Goal: Task Accomplishment & Management: Manage account settings

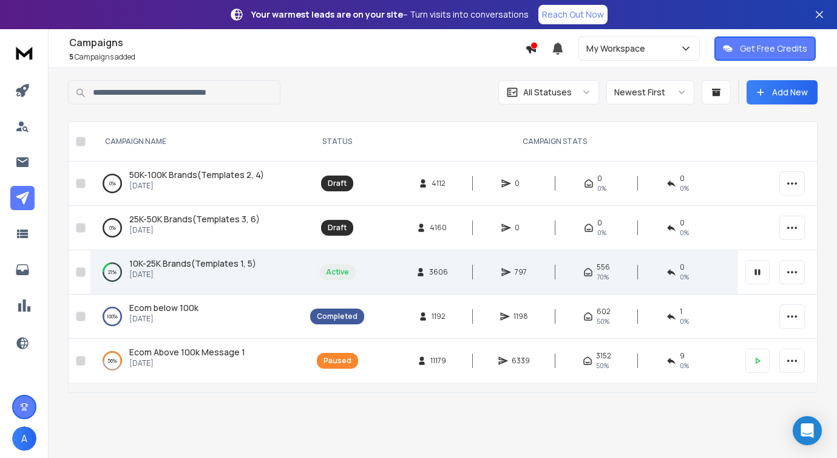
click at [185, 265] on span "10K-25K Brands(Templates 1, 5)" at bounding box center [192, 263] width 127 height 12
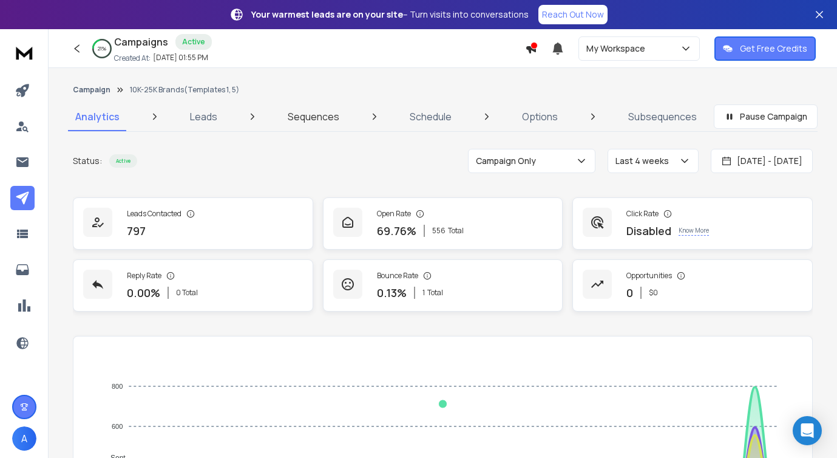
click at [303, 112] on p "Sequences" at bounding box center [314, 116] width 52 height 15
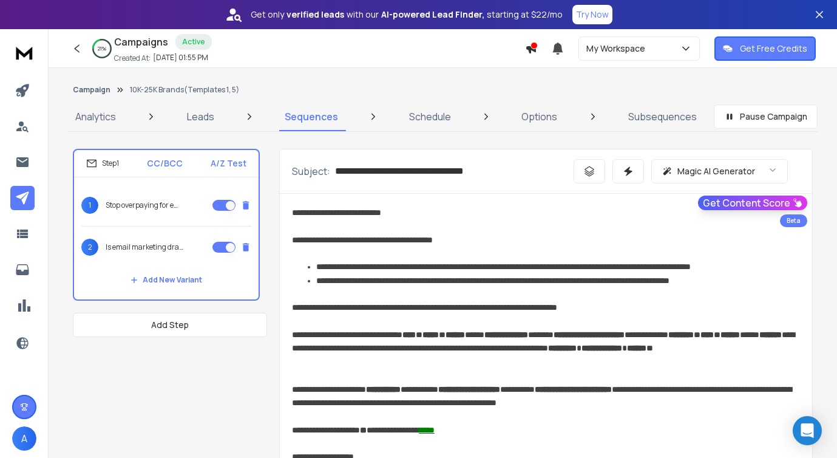
scroll to position [62, 0]
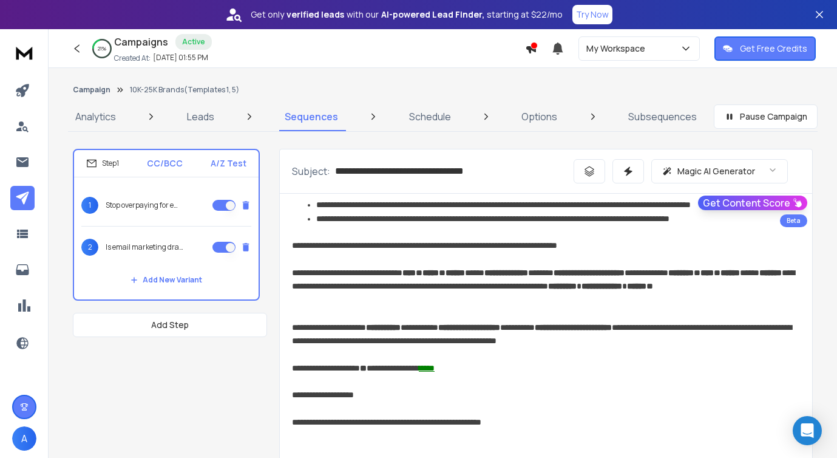
click at [435, 370] on u "****" at bounding box center [427, 368] width 16 height 8
click at [424, 395] on icon "button" at bounding box center [420, 396] width 8 height 8
click at [27, 164] on icon at bounding box center [22, 162] width 12 height 10
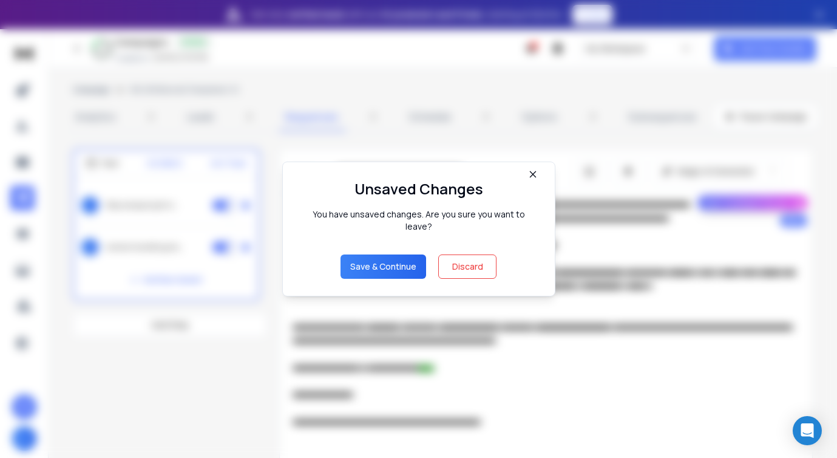
click at [532, 178] on icon at bounding box center [532, 174] width 7 height 7
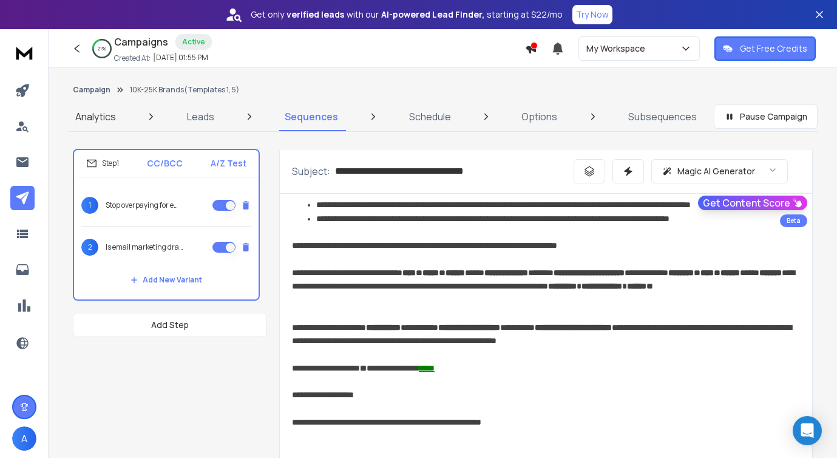
click at [102, 120] on p "Analytics" at bounding box center [95, 116] width 41 height 15
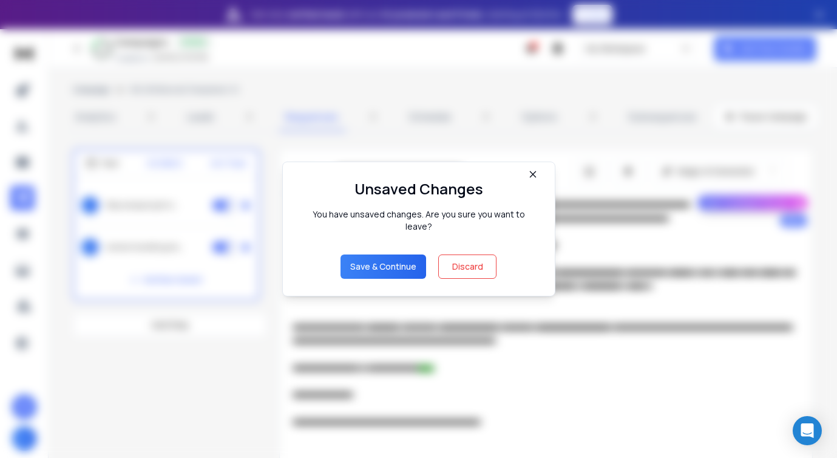
click at [372, 261] on button "Save & Continue" at bounding box center [384, 266] width 86 height 24
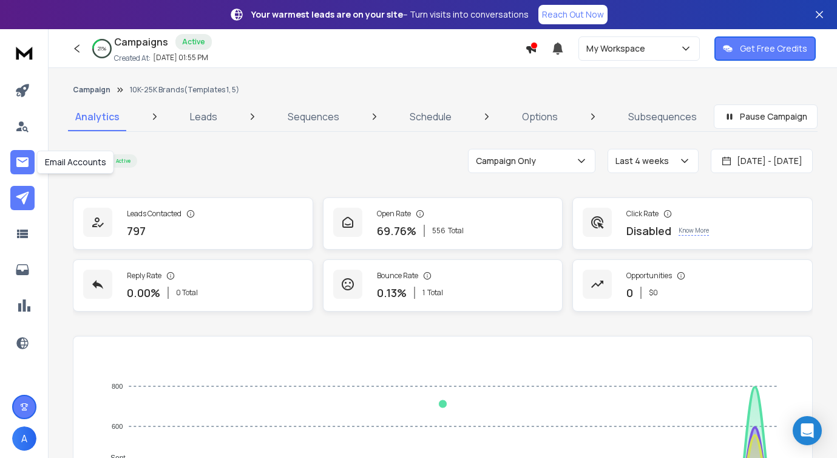
click at [24, 162] on icon at bounding box center [22, 162] width 12 height 10
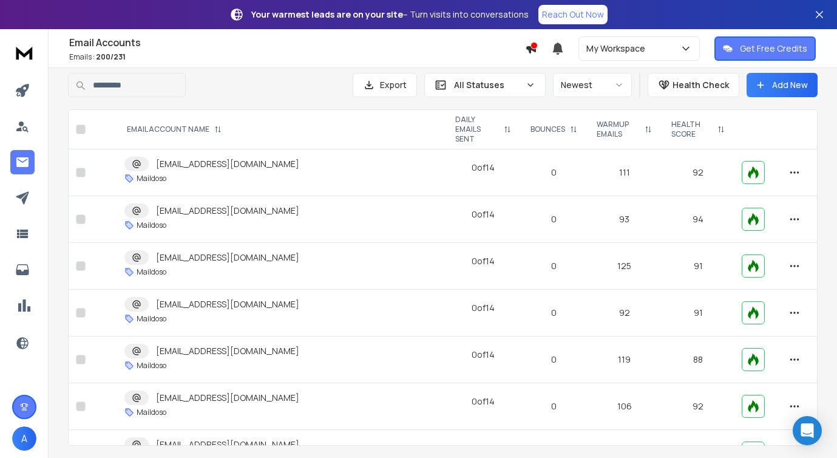
scroll to position [9081, 0]
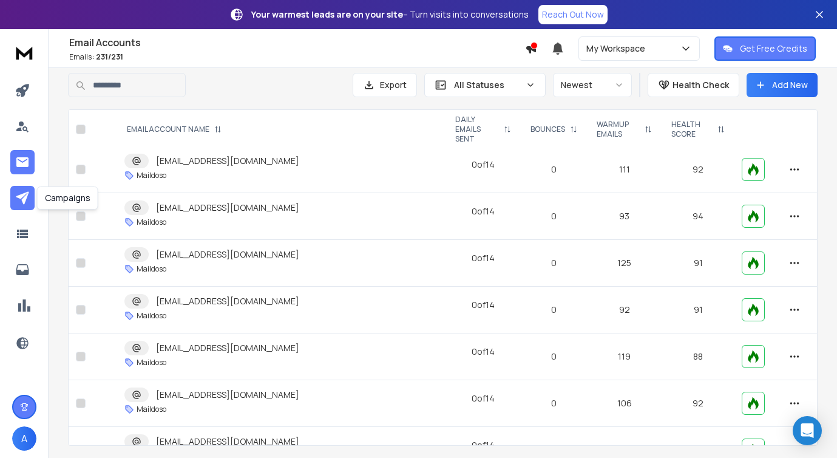
click at [22, 195] on icon at bounding box center [22, 197] width 13 height 13
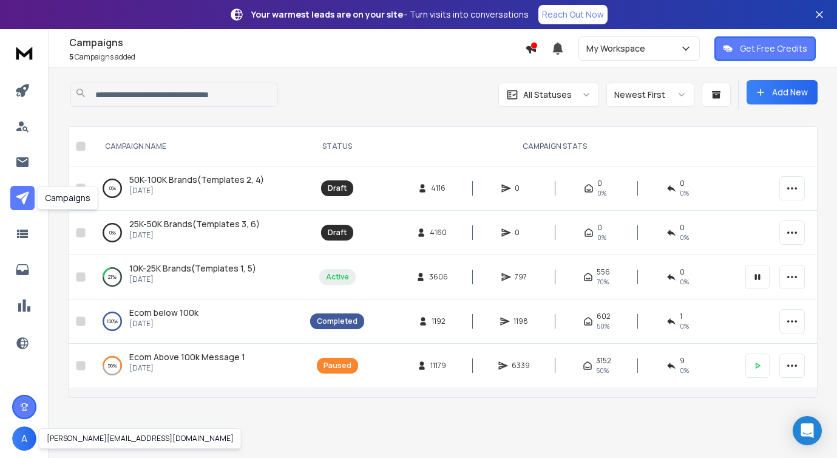
click at [22, 438] on span "A" at bounding box center [24, 438] width 24 height 24
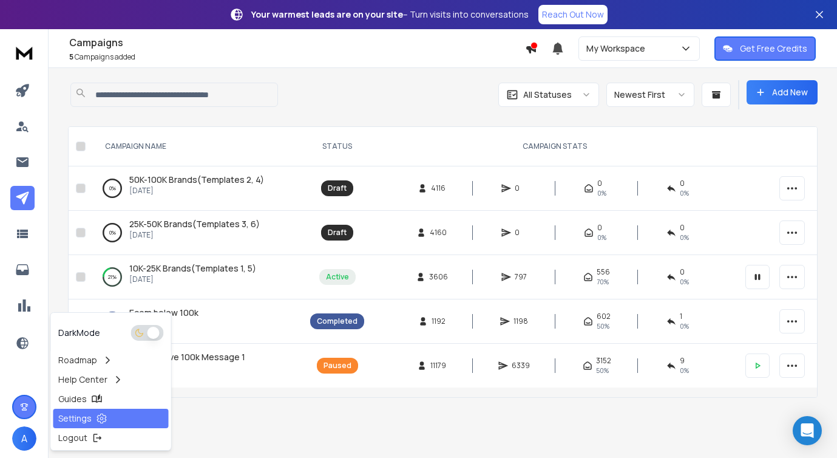
click at [87, 418] on p "Settings" at bounding box center [74, 418] width 33 height 12
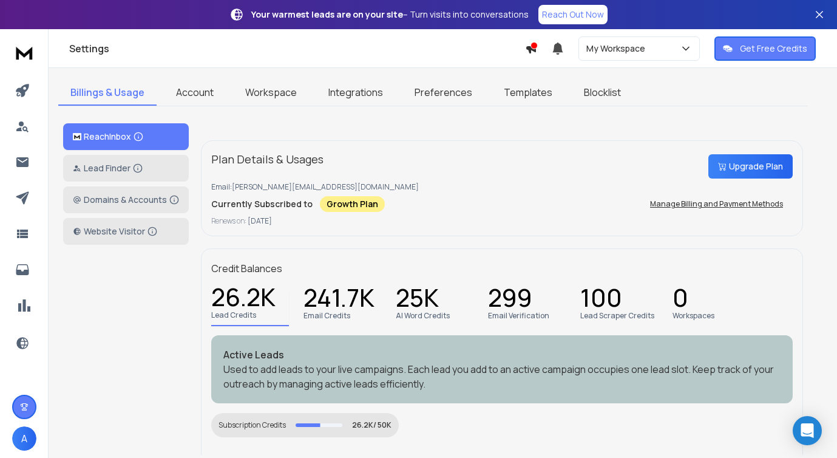
click at [260, 90] on link "Workspace" at bounding box center [271, 92] width 76 height 25
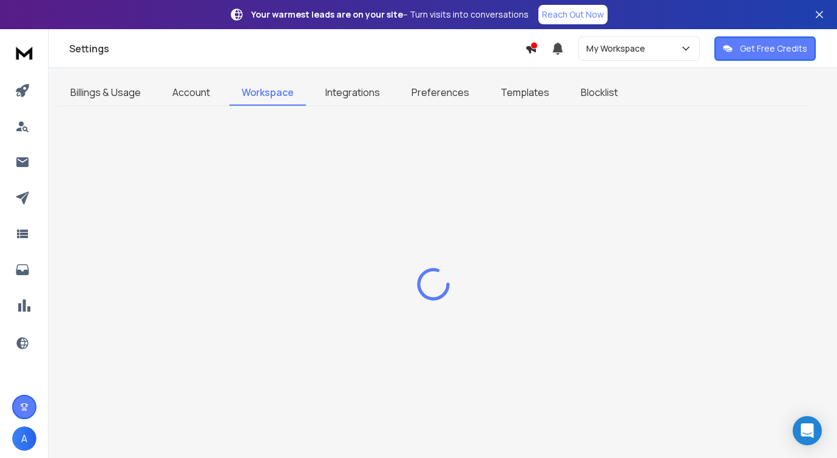
click at [110, 92] on link "Billings & Usage" at bounding box center [105, 92] width 95 height 25
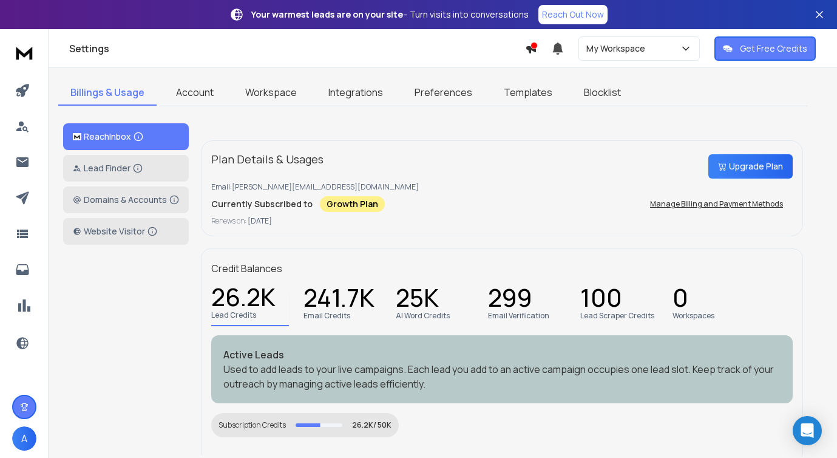
click at [259, 92] on link "Workspace" at bounding box center [271, 92] width 76 height 25
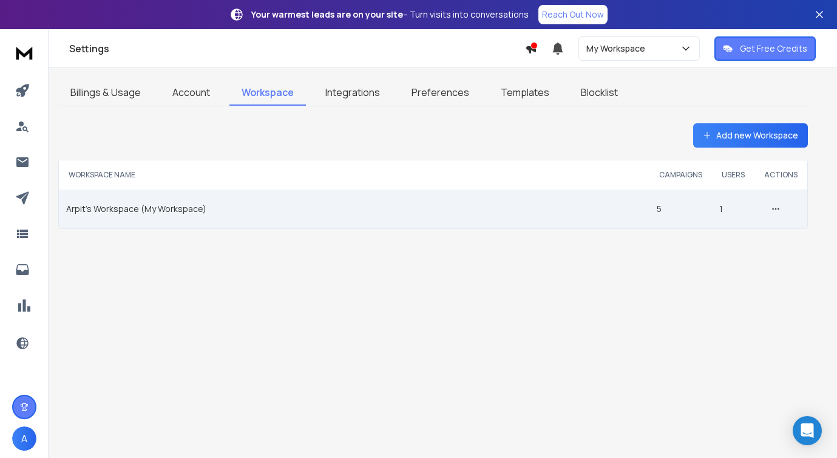
click at [175, 214] on td "Arpit's Workspace (My Workspace)" at bounding box center [354, 208] width 591 height 39
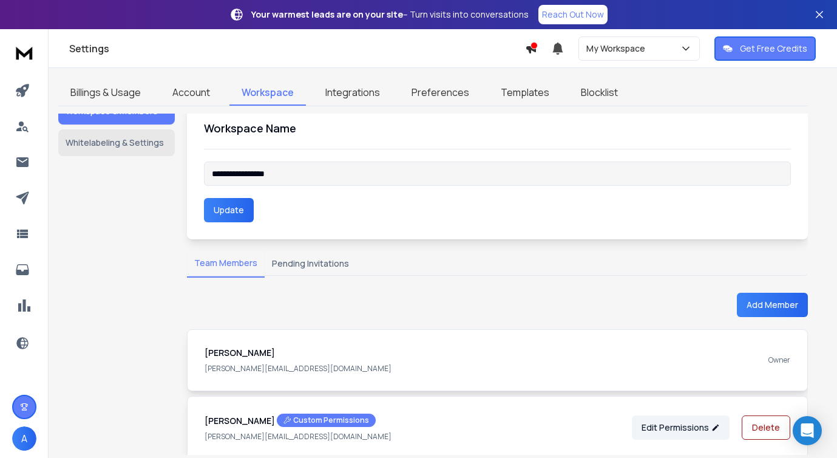
scroll to position [61, 0]
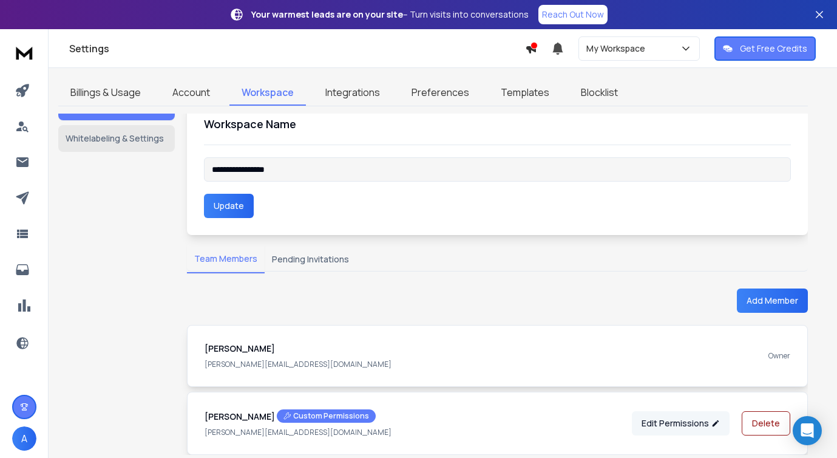
click at [681, 423] on button "Edit Permissions" at bounding box center [681, 423] width 98 height 24
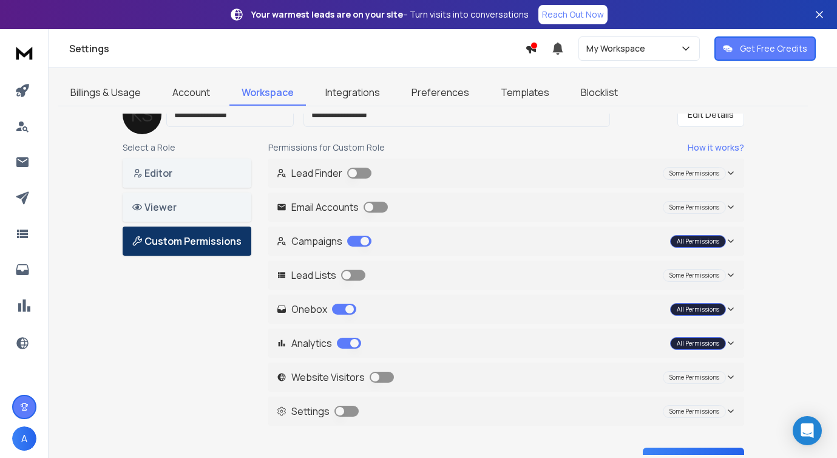
scroll to position [107, 0]
click at [375, 207] on button "button" at bounding box center [376, 206] width 24 height 11
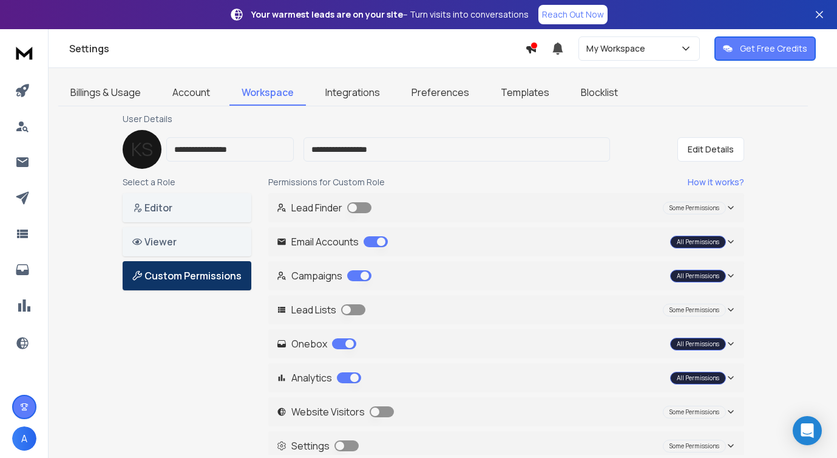
scroll to position [73, 0]
click at [359, 198] on button "Lead Finder Some Permissions" at bounding box center [506, 206] width 476 height 29
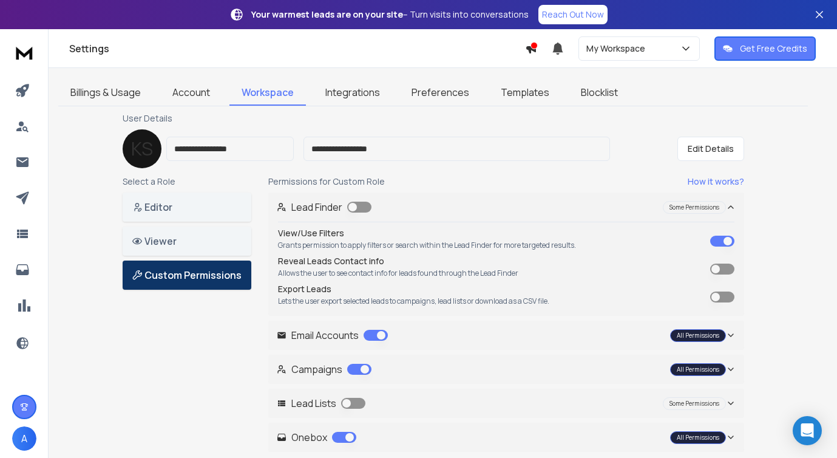
click at [357, 204] on button "button" at bounding box center [359, 207] width 24 height 11
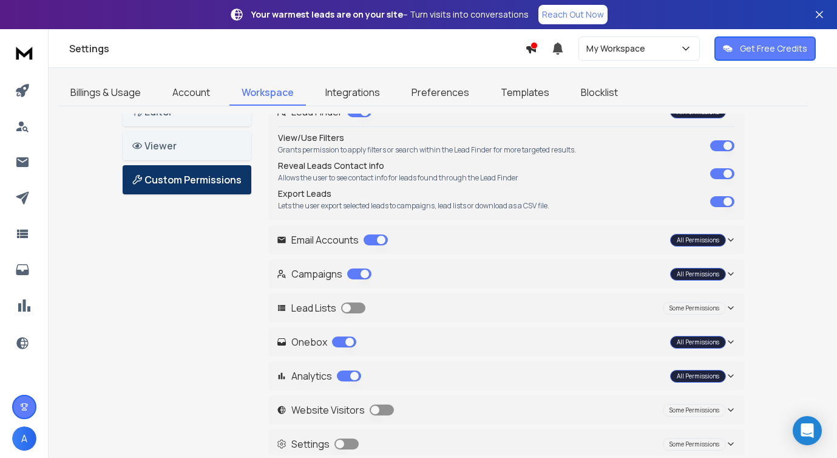
scroll to position [169, 0]
click at [352, 305] on button "button" at bounding box center [353, 307] width 24 height 11
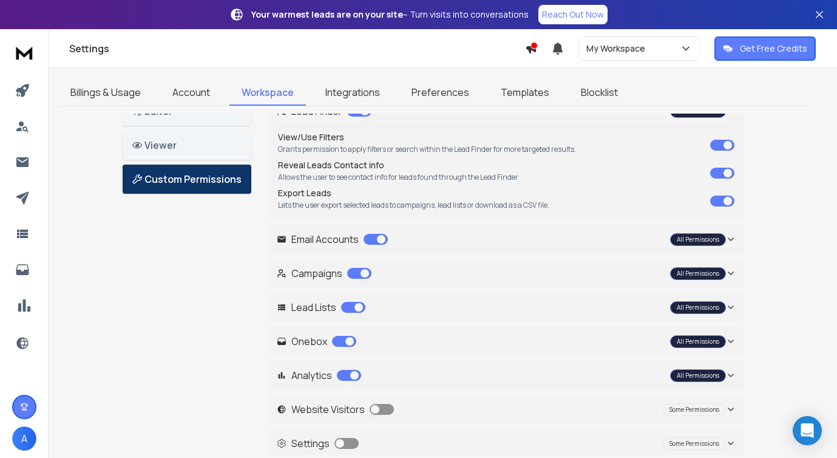
scroll to position [242, 0]
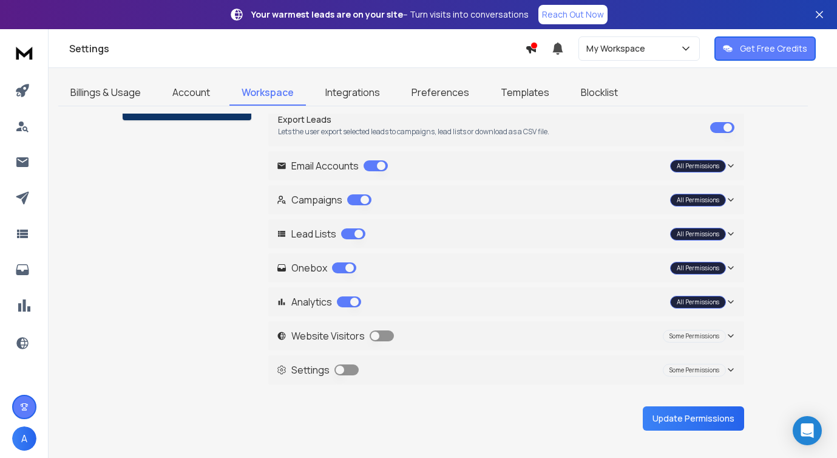
click at [383, 337] on button "button" at bounding box center [382, 335] width 24 height 11
click at [349, 373] on button "button" at bounding box center [346, 369] width 24 height 11
click at [675, 422] on button "Update Permissions" at bounding box center [693, 418] width 101 height 24
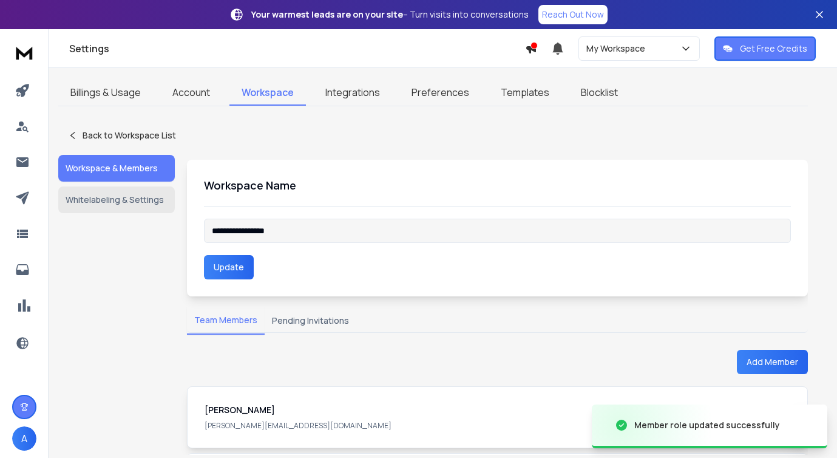
scroll to position [61, 0]
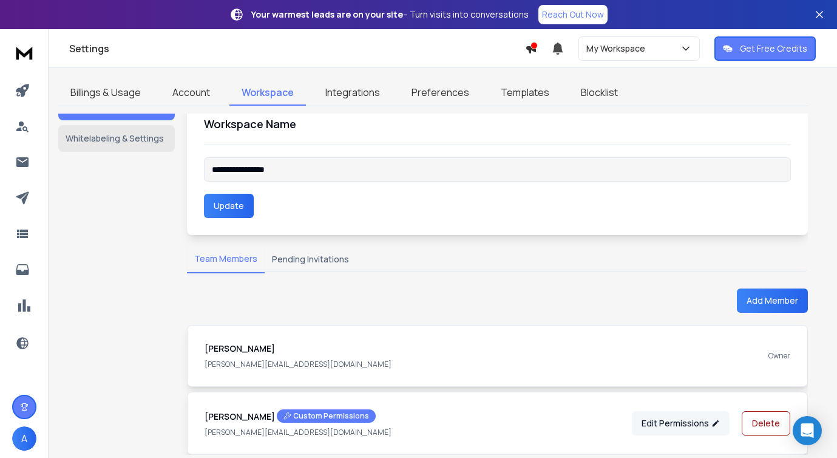
click at [677, 424] on button "Edit Permissions" at bounding box center [681, 423] width 98 height 24
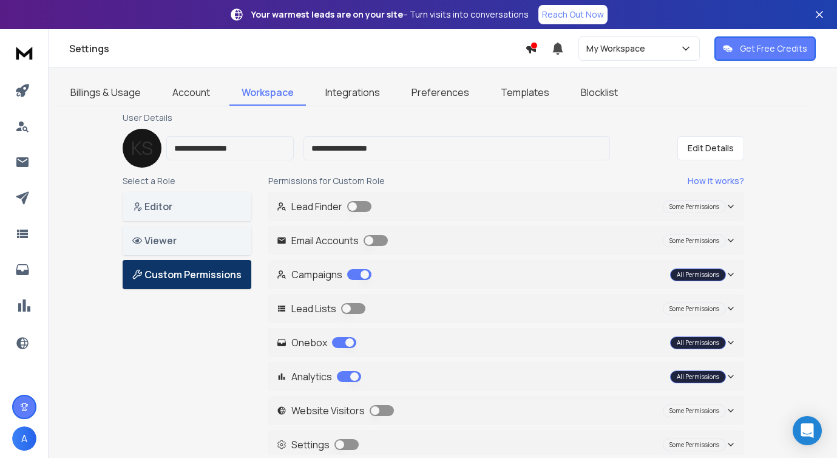
scroll to position [75, 0]
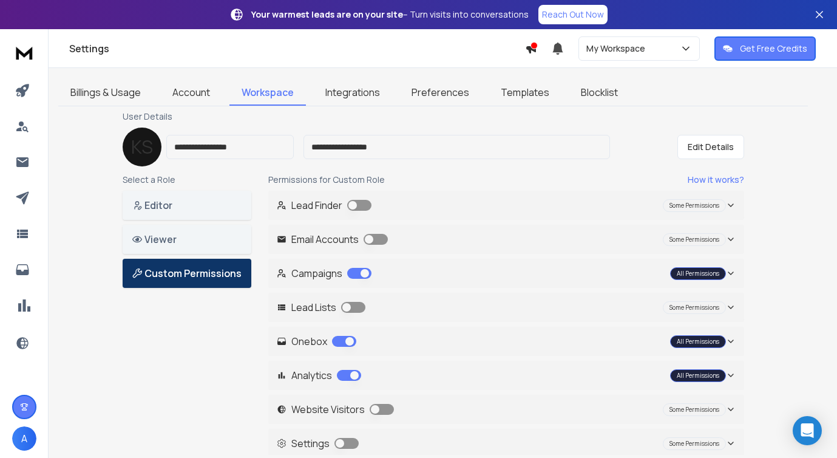
click at [728, 241] on icon "button" at bounding box center [731, 239] width 10 height 10
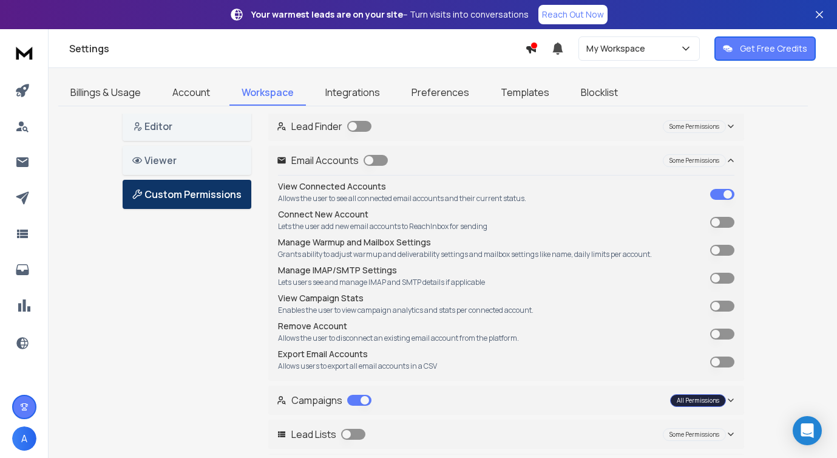
scroll to position [161, 0]
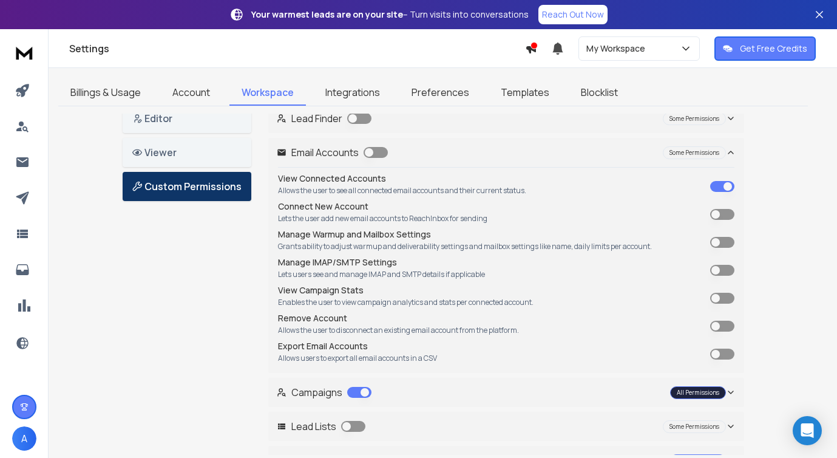
click at [724, 214] on button "Connect New Account" at bounding box center [722, 214] width 24 height 11
click at [727, 243] on button "Manage Warmup and Mailbox Settings" at bounding box center [722, 242] width 24 height 11
click at [727, 270] on button "Manage IMAP/SMTP Settings" at bounding box center [722, 270] width 24 height 11
click at [727, 297] on button "View Campaign Stats" at bounding box center [722, 298] width 24 height 11
click at [724, 329] on button "Remove Account" at bounding box center [722, 325] width 24 height 11
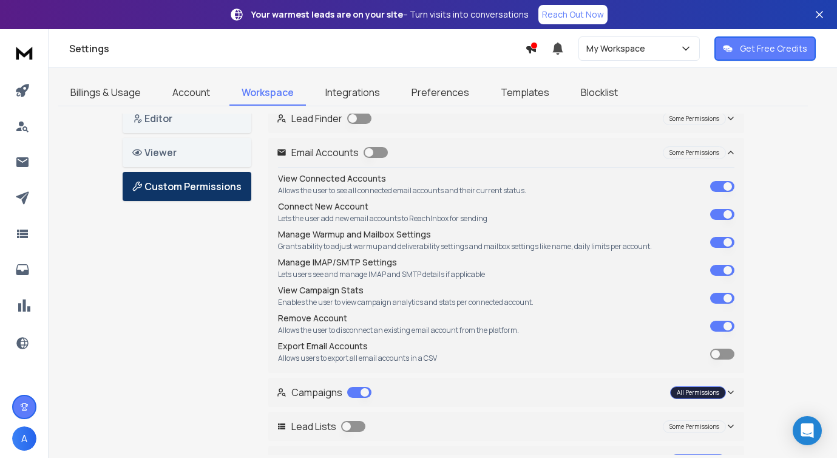
click at [725, 355] on button "Export Email Accounts" at bounding box center [722, 353] width 24 height 11
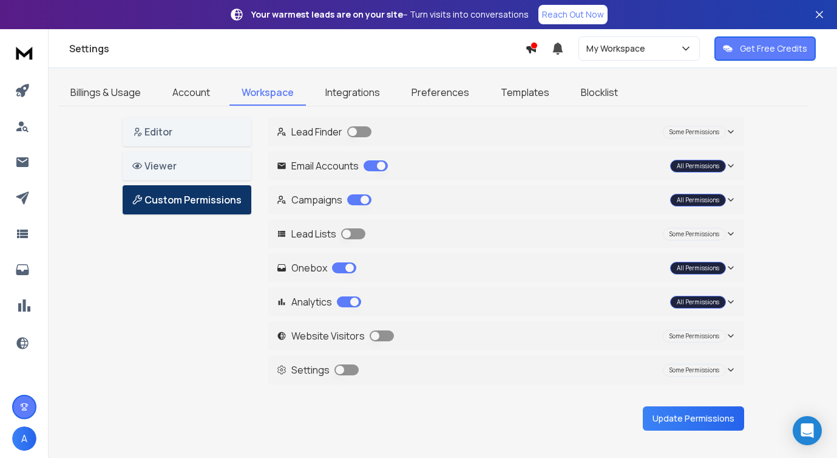
click at [676, 419] on button "Update Permissions" at bounding box center [693, 418] width 101 height 24
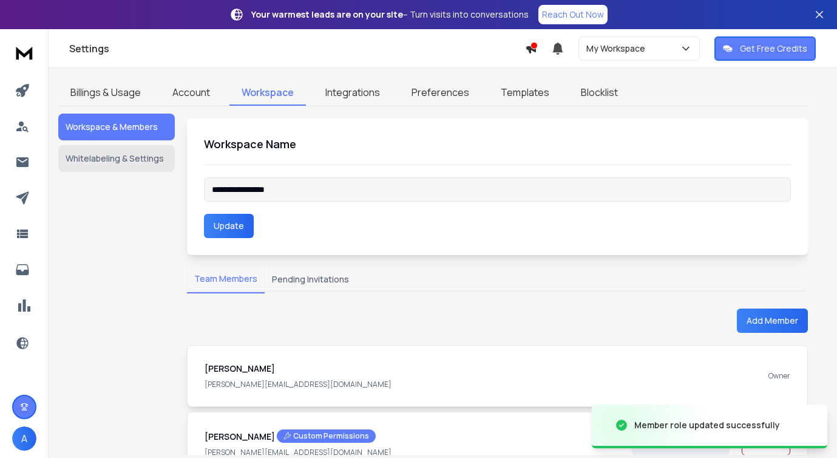
scroll to position [61, 0]
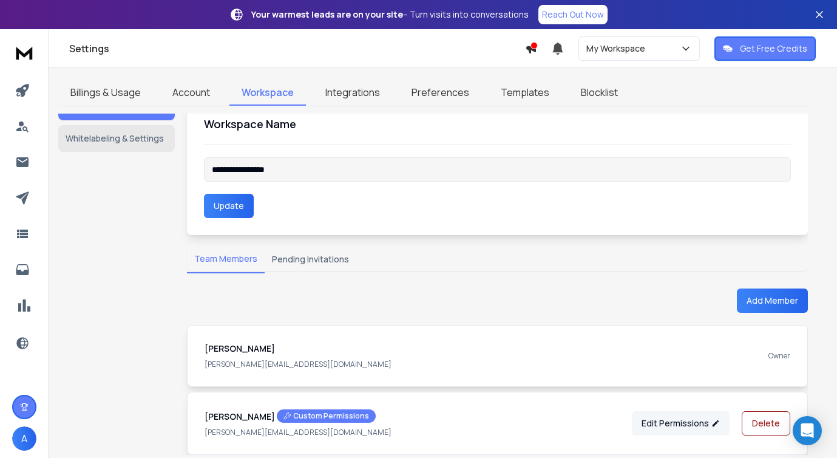
click at [693, 421] on button "Edit Permissions" at bounding box center [681, 423] width 98 height 24
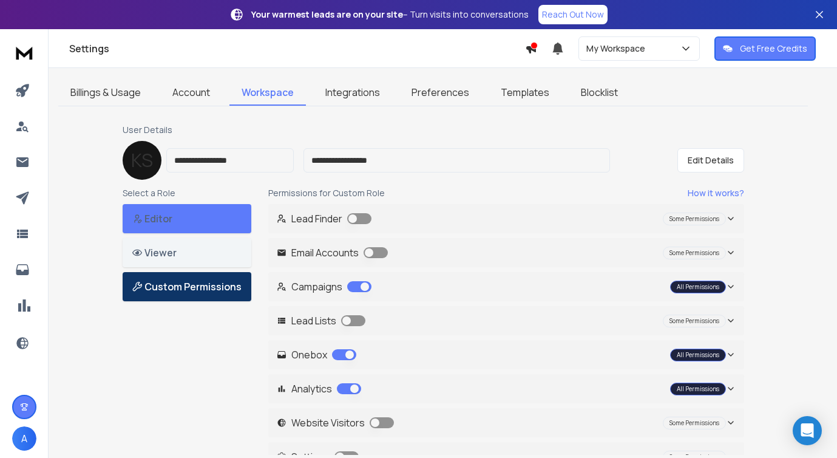
click at [175, 214] on p "Editor" at bounding box center [186, 218] width 109 height 15
click at [141, 214] on button "Editor" at bounding box center [137, 218] width 10 height 30
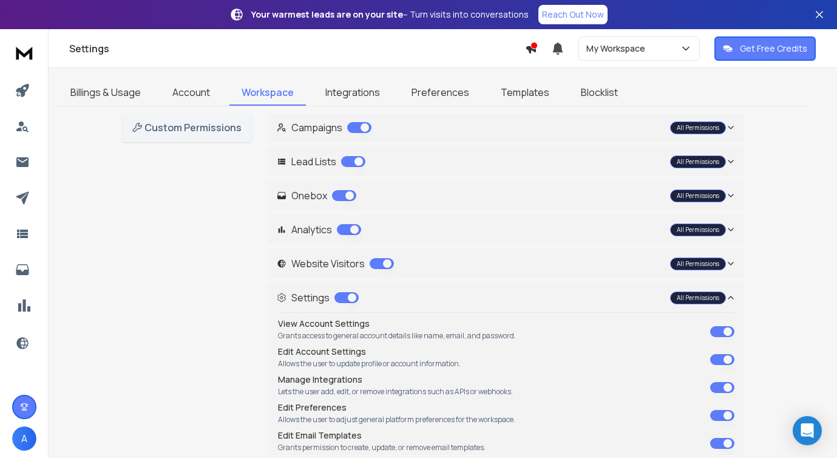
scroll to position [326, 0]
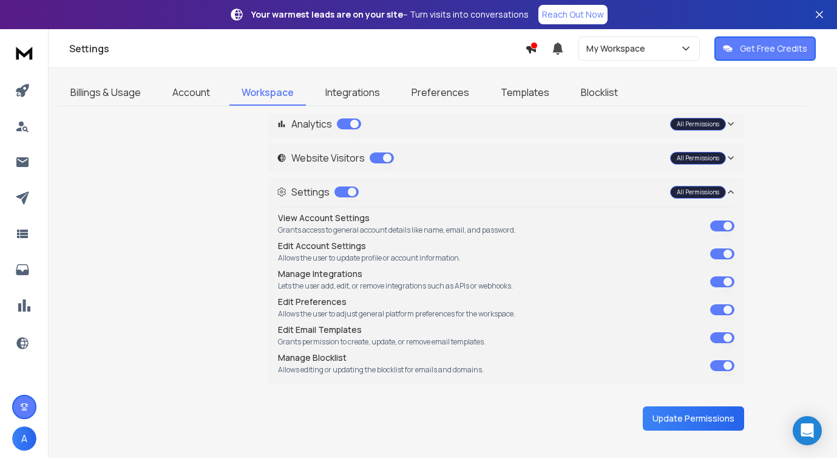
click at [668, 422] on button "Update Permissions" at bounding box center [693, 418] width 101 height 24
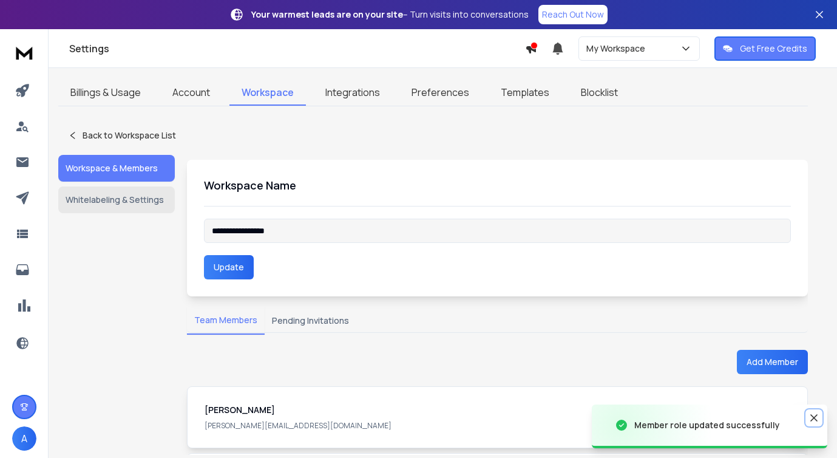
click at [816, 418] on icon "Notifications (F8)" at bounding box center [814, 418] width 12 height 12
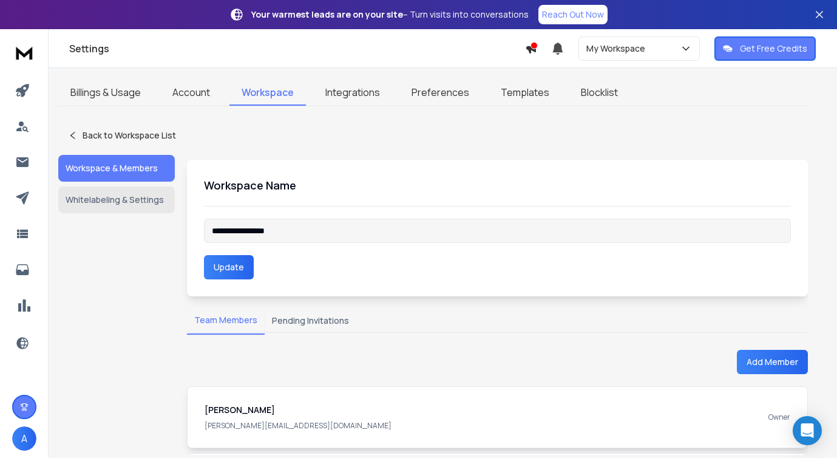
scroll to position [61, 0]
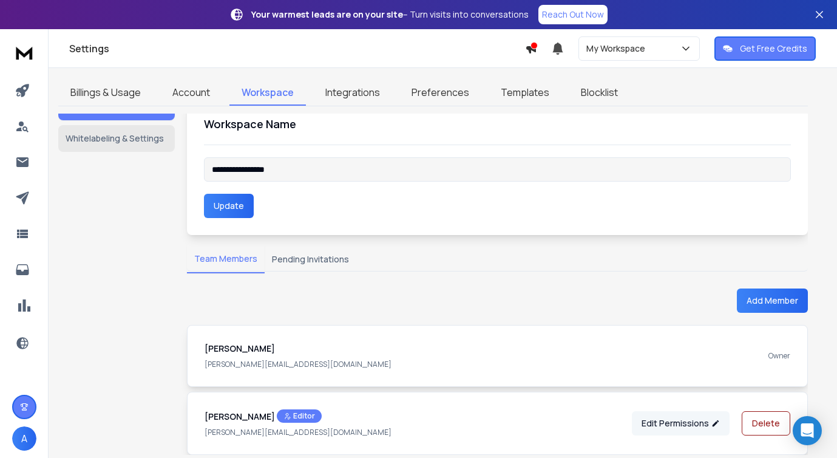
click at [668, 424] on button "Edit Permissions" at bounding box center [681, 423] width 98 height 24
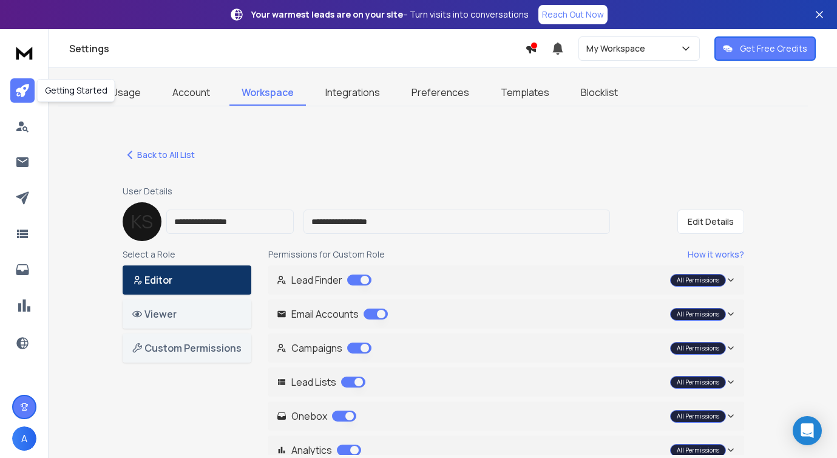
click at [23, 85] on icon at bounding box center [22, 90] width 13 height 13
